Goal: Navigation & Orientation: Find specific page/section

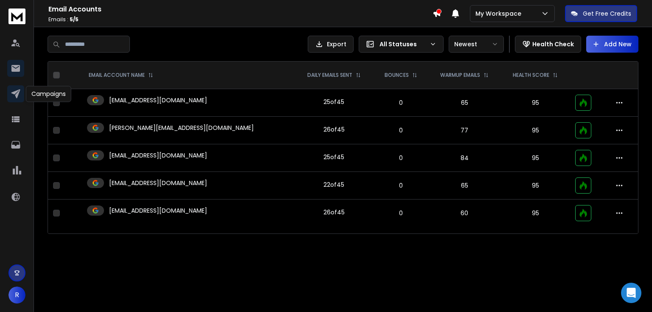
click at [7, 94] on link at bounding box center [15, 93] width 17 height 17
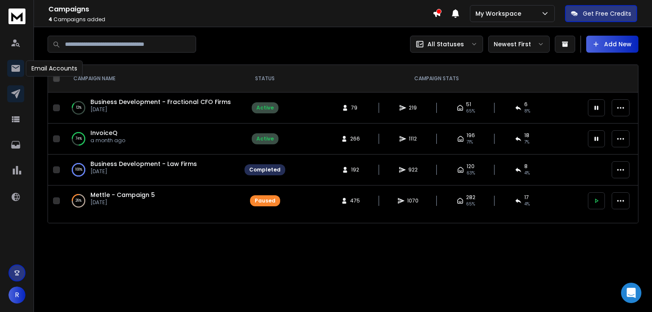
click at [15, 70] on icon at bounding box center [15, 68] width 8 height 7
